Goal: Task Accomplishment & Management: Manage account settings

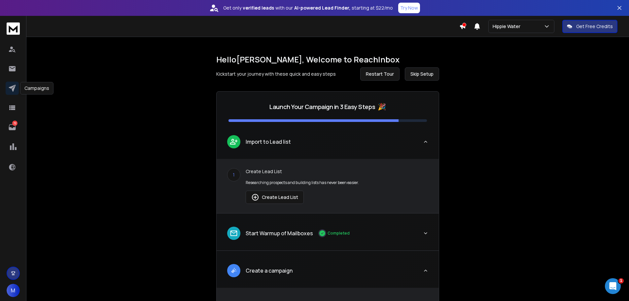
click at [12, 90] on icon at bounding box center [12, 88] width 7 height 7
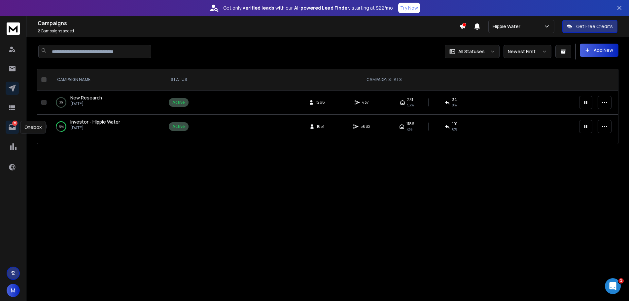
click at [12, 125] on icon at bounding box center [12, 127] width 8 height 8
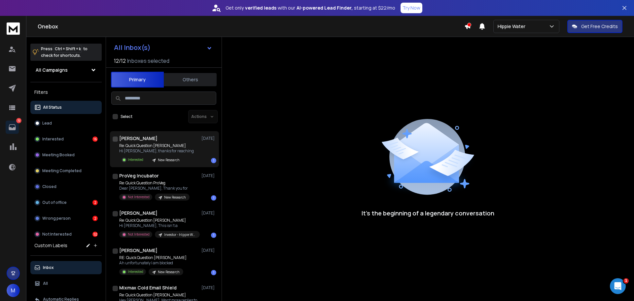
click at [163, 144] on p "Re: Quick Question Ryan" at bounding box center [156, 145] width 75 height 5
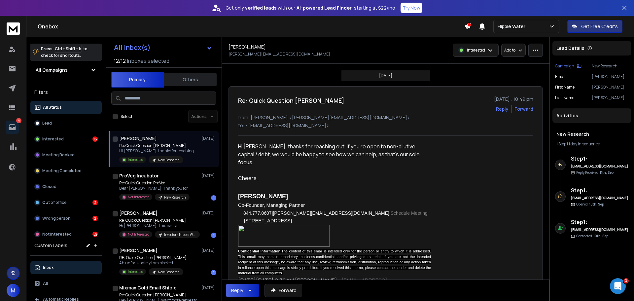
scroll to position [33, 0]
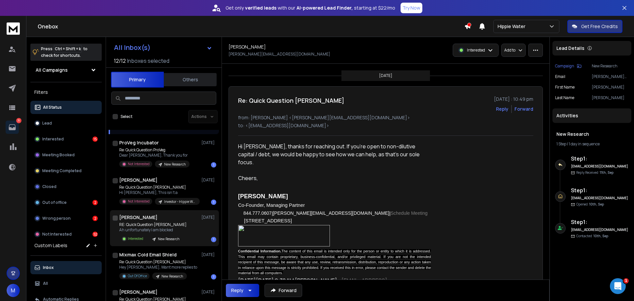
click at [185, 223] on div "RE: Quick Question Ben Ah unfortunately I am blocked Interested New Research 1" at bounding box center [167, 232] width 97 height 20
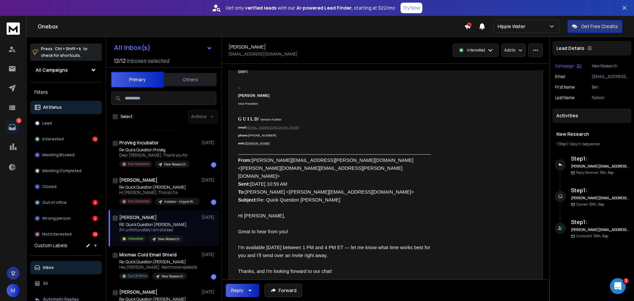
scroll to position [66, 0]
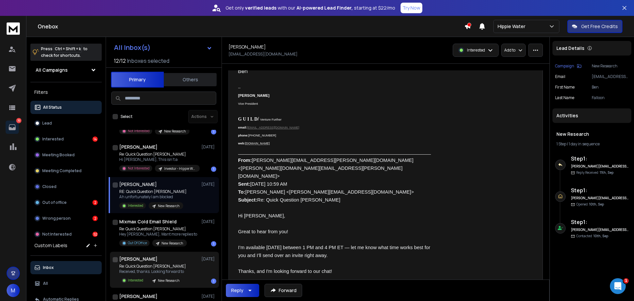
click at [172, 261] on div "Gregory Peterson 11 Sep" at bounding box center [167, 259] width 97 height 7
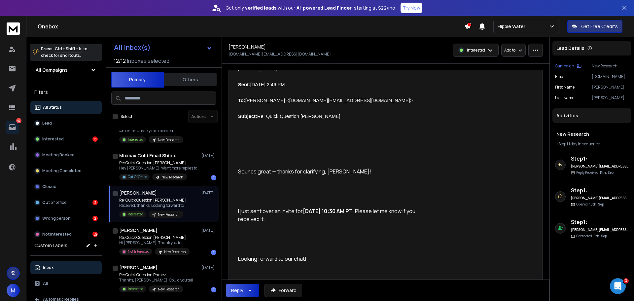
scroll to position [0, 0]
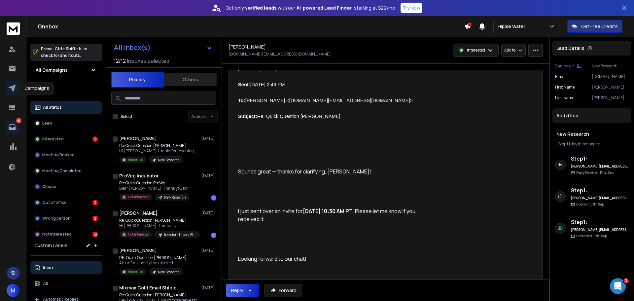
click at [12, 87] on icon at bounding box center [12, 88] width 7 height 7
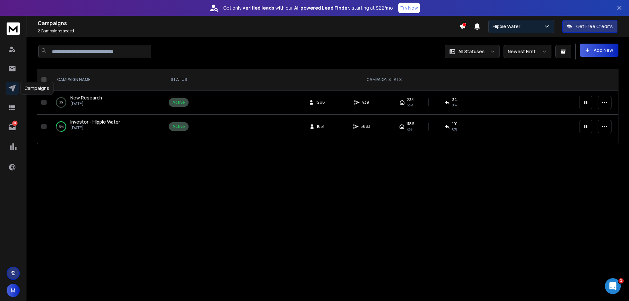
click at [529, 27] on div "Hippie Water" at bounding box center [521, 26] width 57 height 7
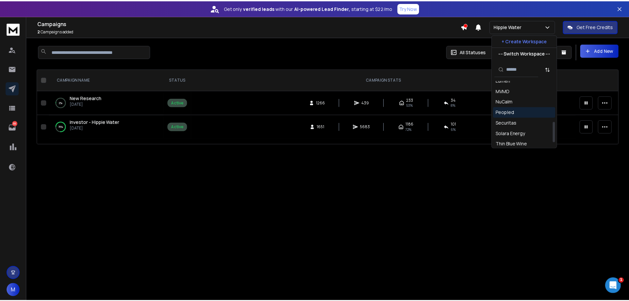
scroll to position [145, 0]
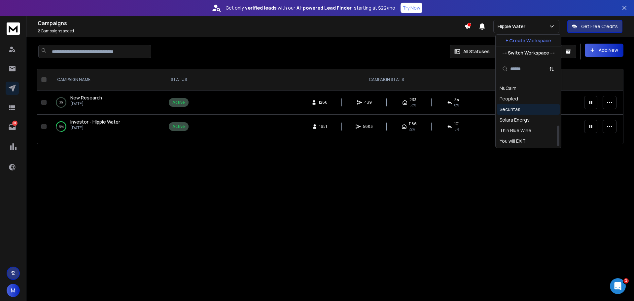
click at [533, 109] on div "Securitas" at bounding box center [528, 109] width 63 height 11
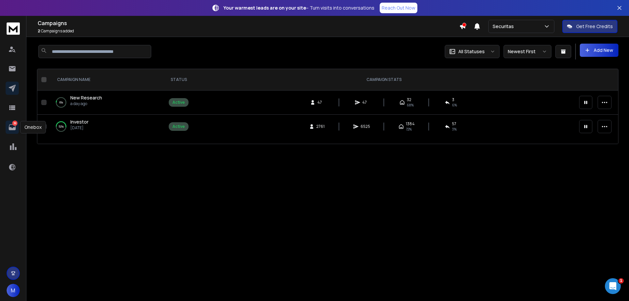
click at [12, 130] on icon at bounding box center [12, 127] width 7 height 6
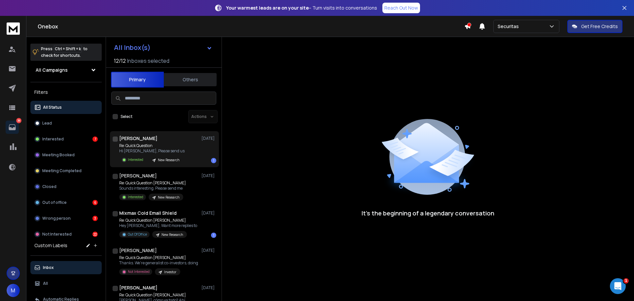
click at [192, 153] on div "Re: Quick Question Hi Matias, Please send us Interested New Research 1" at bounding box center [167, 153] width 97 height 20
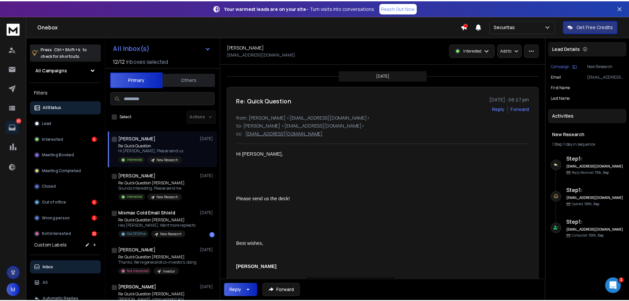
scroll to position [66, 0]
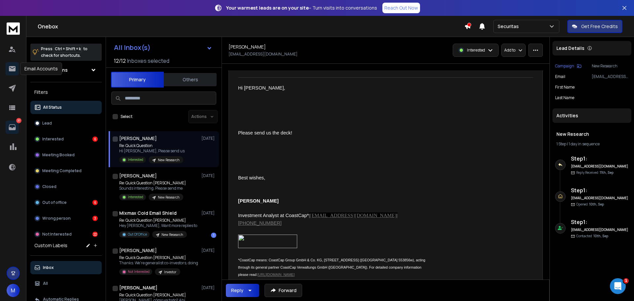
click at [10, 72] on icon at bounding box center [12, 69] width 8 height 8
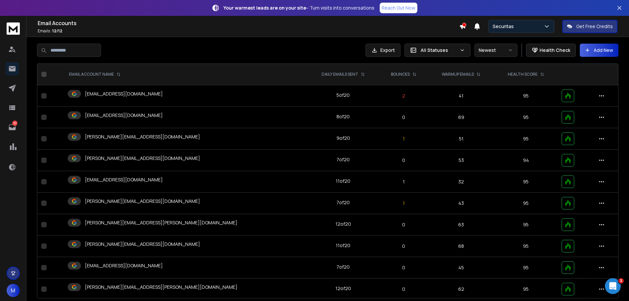
click at [525, 27] on div "Securitas" at bounding box center [521, 26] width 57 height 7
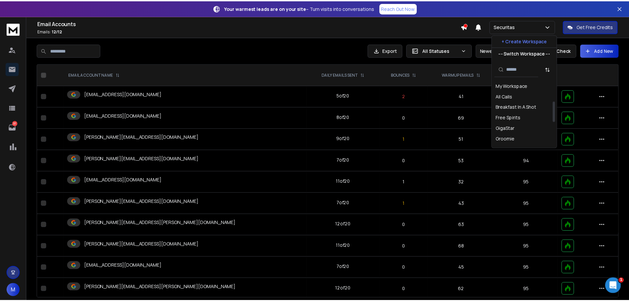
scroll to position [66, 0]
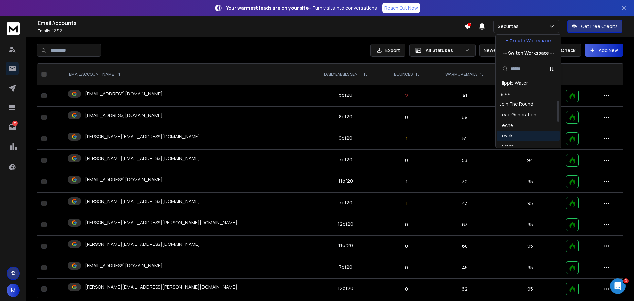
click at [525, 134] on div "Levels" at bounding box center [528, 136] width 63 height 11
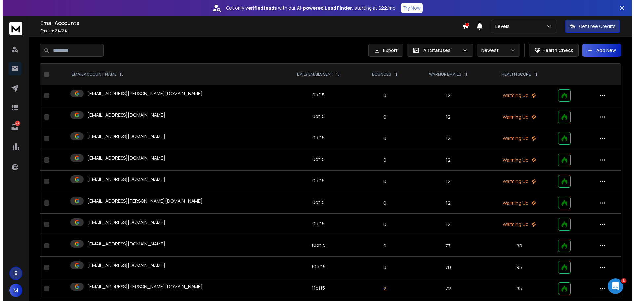
scroll to position [142, 0]
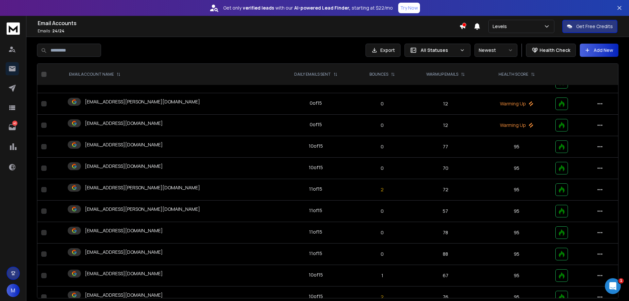
click at [373, 194] on td "2" at bounding box center [383, 189] width 54 height 21
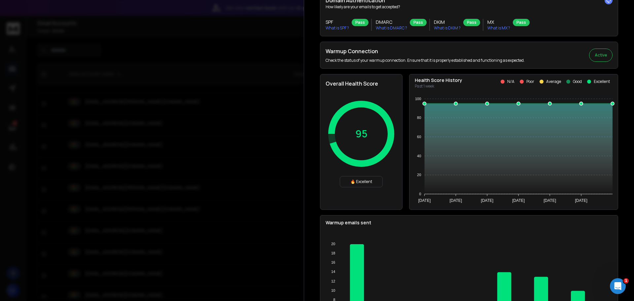
scroll to position [242, 0]
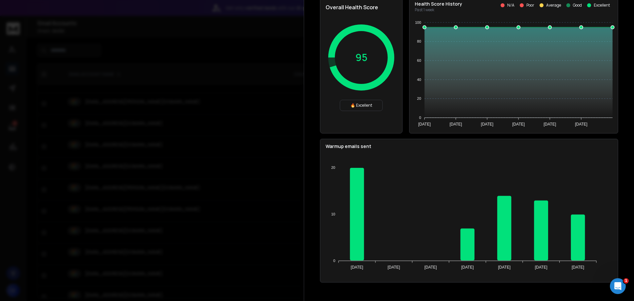
click at [243, 226] on div at bounding box center [317, 150] width 634 height 301
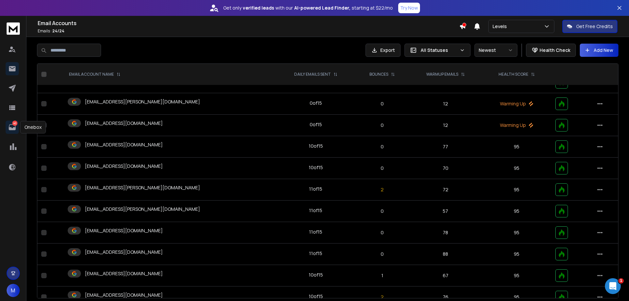
click at [10, 126] on icon at bounding box center [12, 127] width 8 height 8
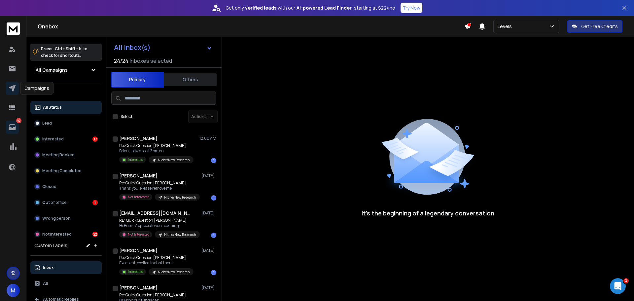
click at [12, 86] on icon at bounding box center [12, 88] width 8 height 8
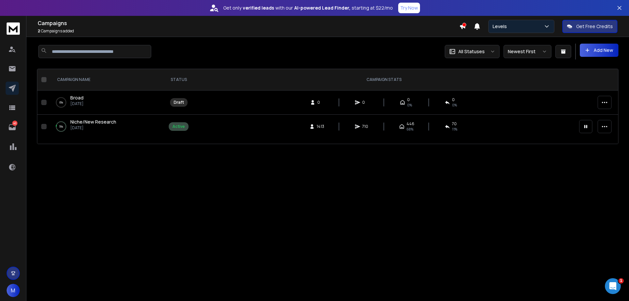
click at [522, 26] on div "Levels" at bounding box center [521, 26] width 57 height 7
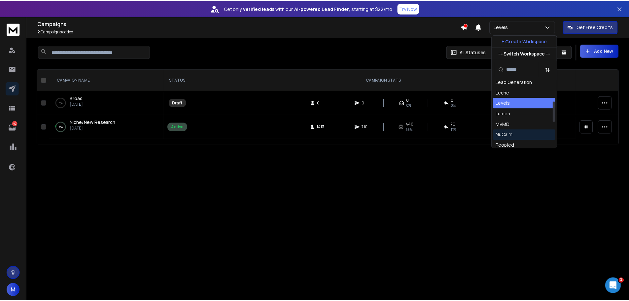
scroll to position [66, 0]
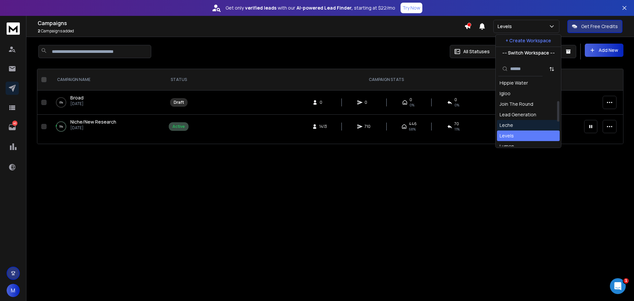
click at [524, 126] on div "Leche" at bounding box center [528, 125] width 63 height 11
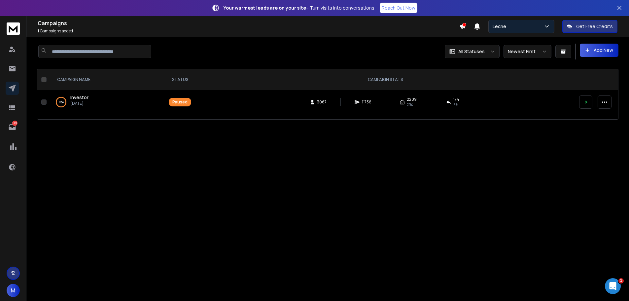
click at [531, 30] on button "Leche" at bounding box center [522, 26] width 66 height 13
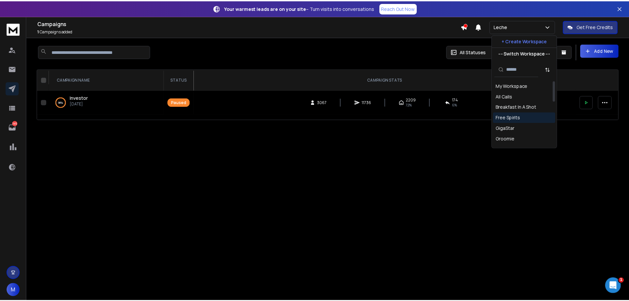
scroll to position [33, 0]
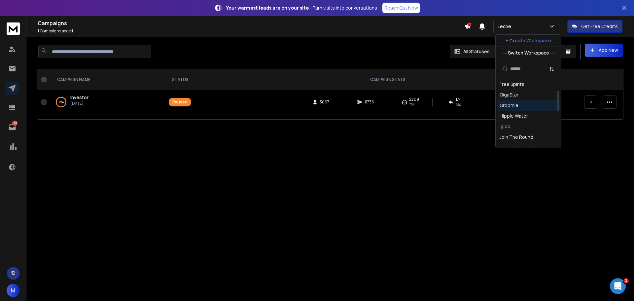
click at [528, 107] on div "Groomie" at bounding box center [528, 105] width 63 height 11
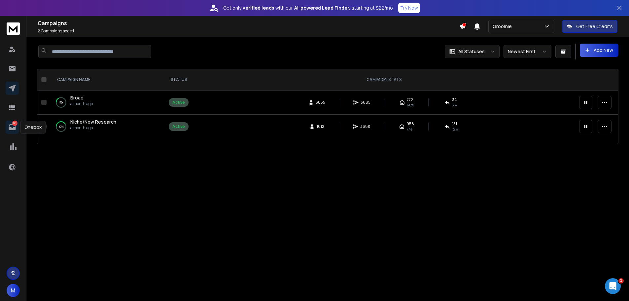
click at [16, 126] on p "141" at bounding box center [14, 123] width 5 height 5
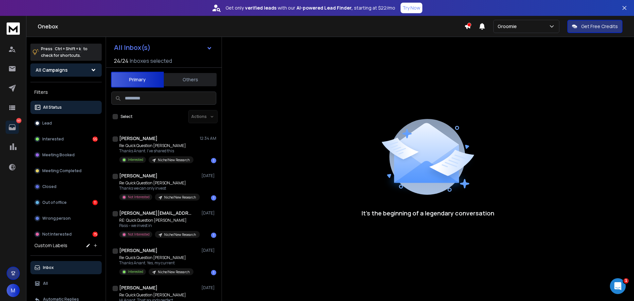
click at [79, 73] on button "All Campaigns" at bounding box center [65, 69] width 71 height 13
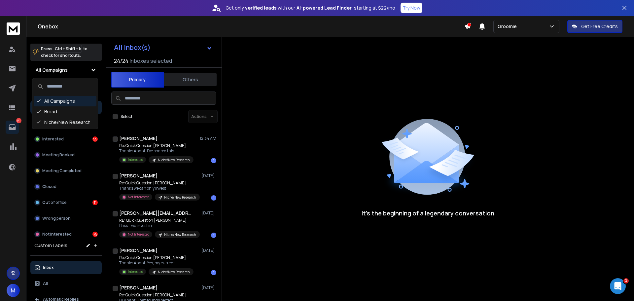
click at [63, 103] on div "All Campaigns" at bounding box center [65, 101] width 63 height 11
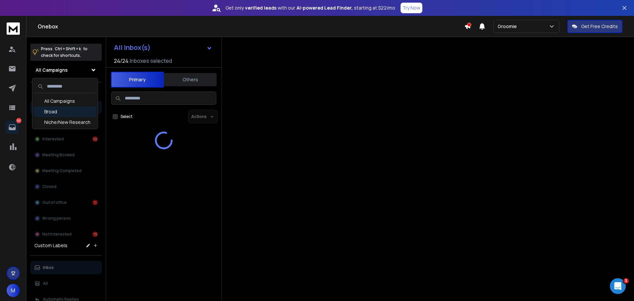
click at [57, 114] on div "Broad" at bounding box center [65, 111] width 63 height 11
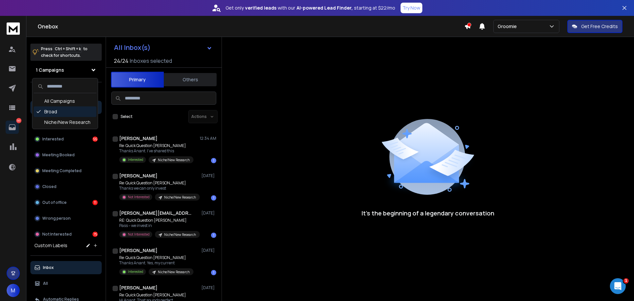
click at [56, 112] on div "Broad" at bounding box center [65, 111] width 63 height 11
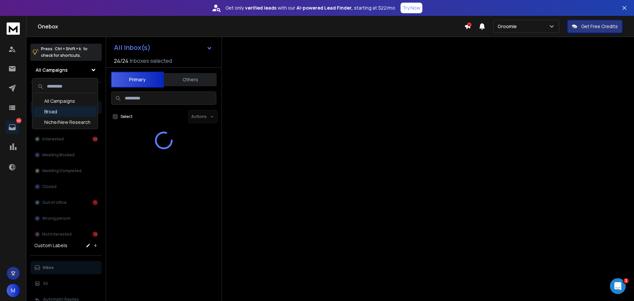
click at [56, 112] on div "Broad" at bounding box center [65, 111] width 63 height 11
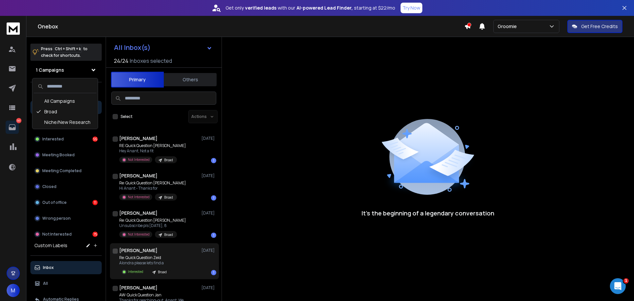
click at [182, 261] on div "Re: Quick Question [PERSON_NAME] please lets find a Interested Broad 1" at bounding box center [167, 265] width 97 height 20
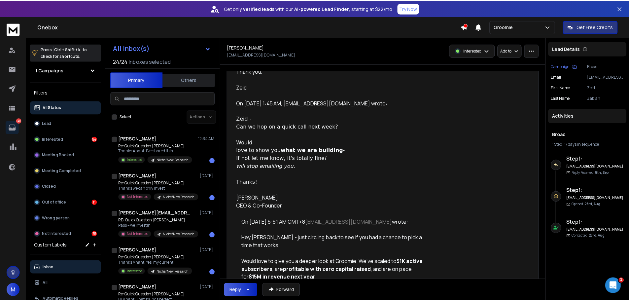
scroll to position [198, 0]
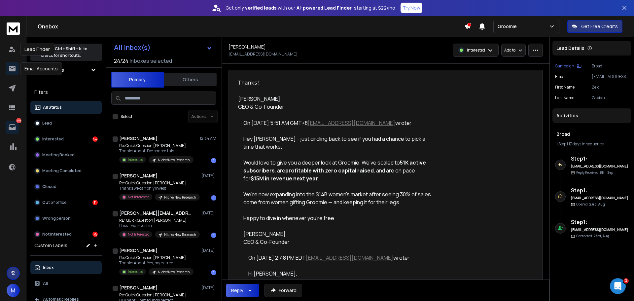
click at [13, 67] on icon at bounding box center [12, 68] width 7 height 5
